Goal: Task Accomplishment & Management: Manage account settings

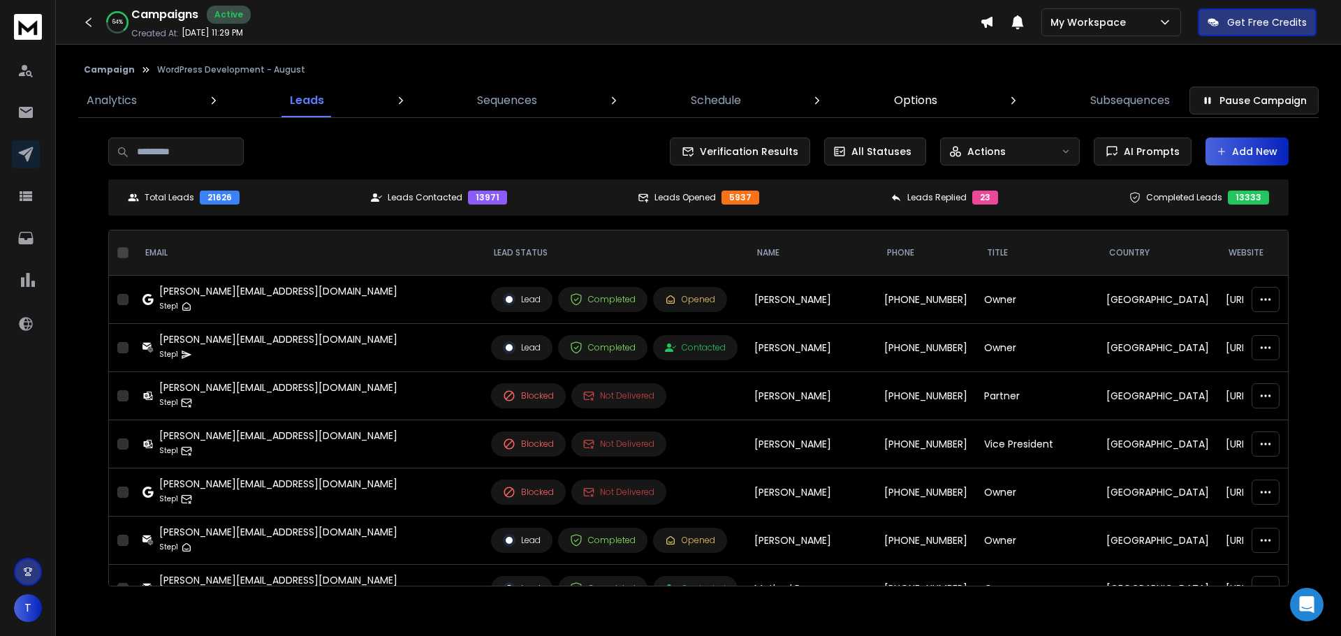
click at [914, 99] on p "Options" at bounding box center [915, 100] width 43 height 17
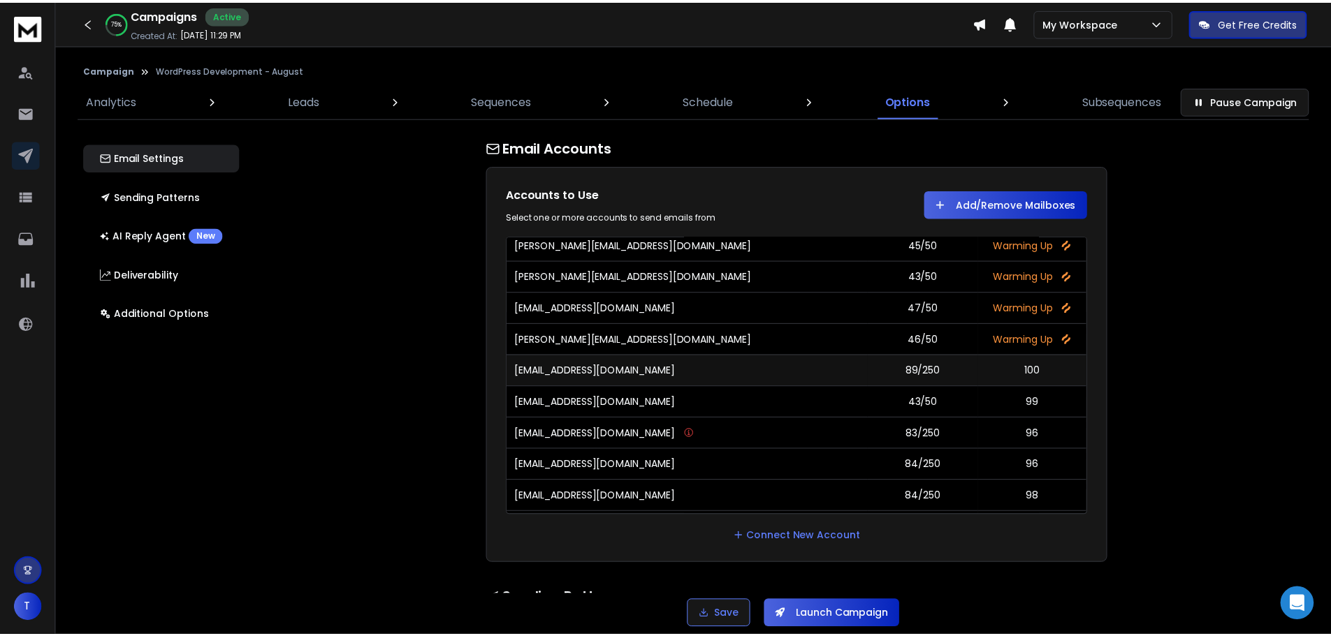
scroll to position [3533, 0]
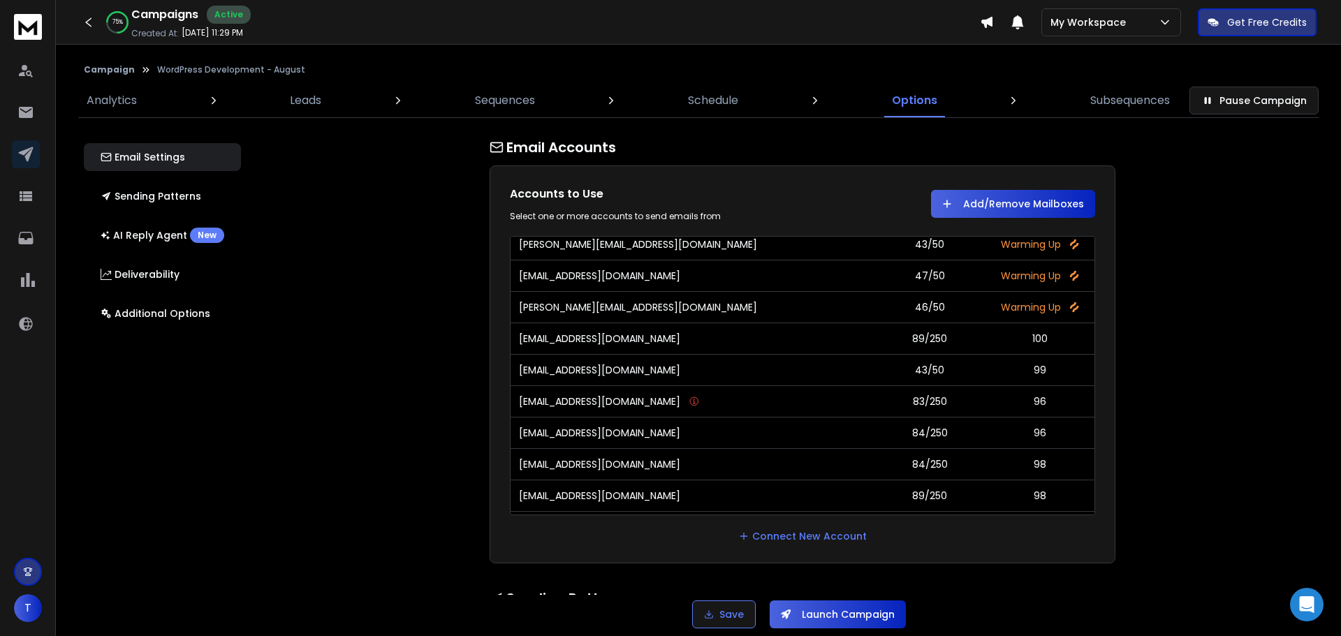
click at [397, 417] on div "Email Accounts Accounts to Use Select one or more accounts to send emails from …" at bounding box center [810, 367] width 1095 height 458
click at [28, 149] on icon at bounding box center [25, 154] width 15 height 15
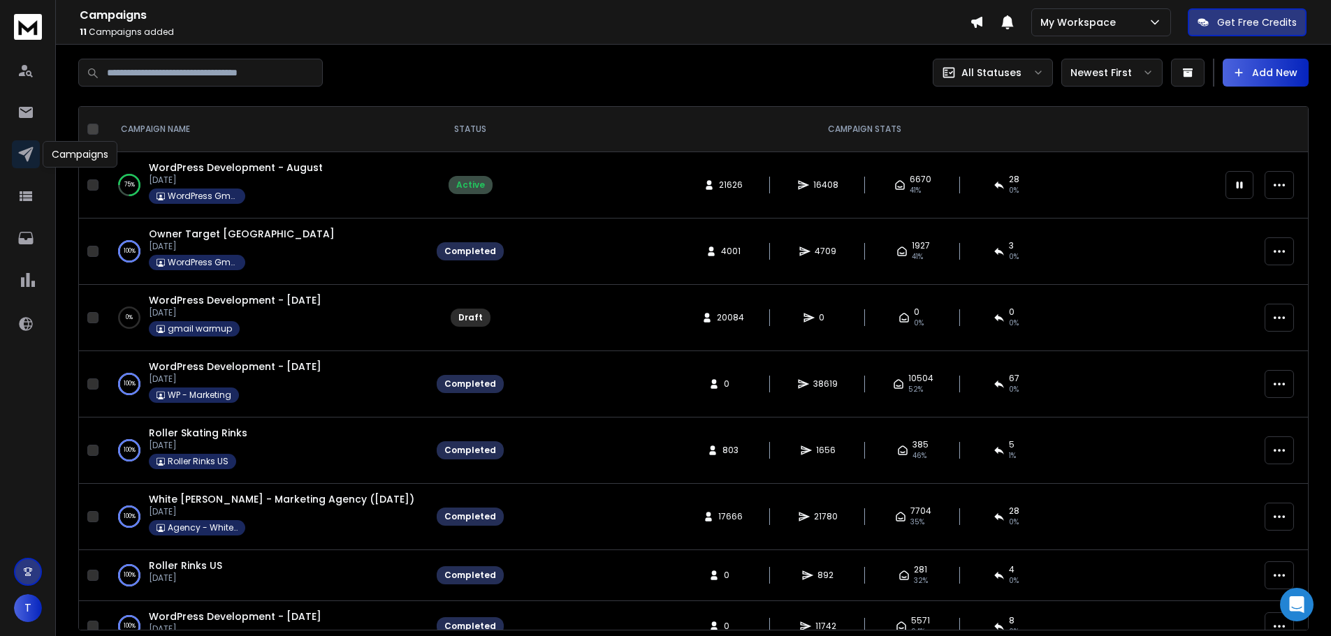
click at [27, 161] on icon at bounding box center [25, 154] width 15 height 15
click at [27, 155] on icon at bounding box center [25, 154] width 15 height 15
